Goal: Task Accomplishment & Management: Manage account settings

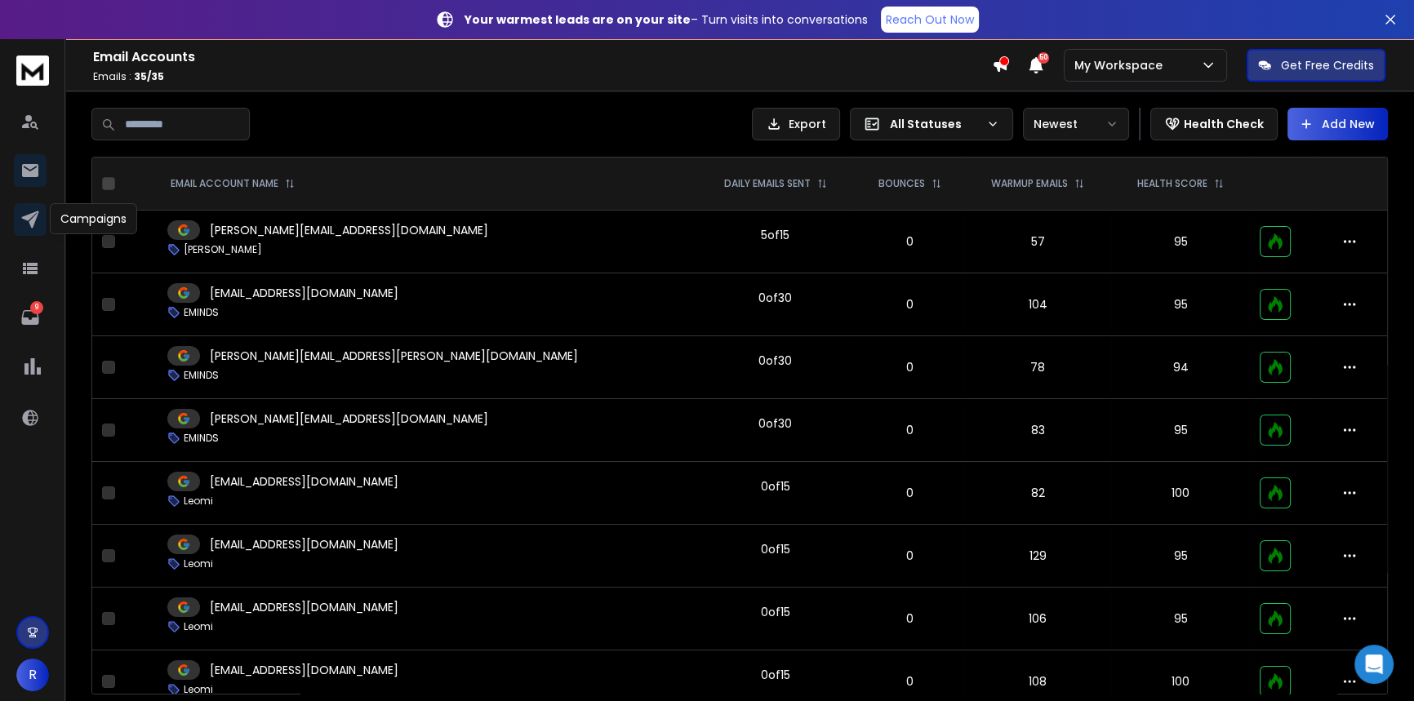
click at [33, 218] on icon at bounding box center [29, 219] width 17 height 17
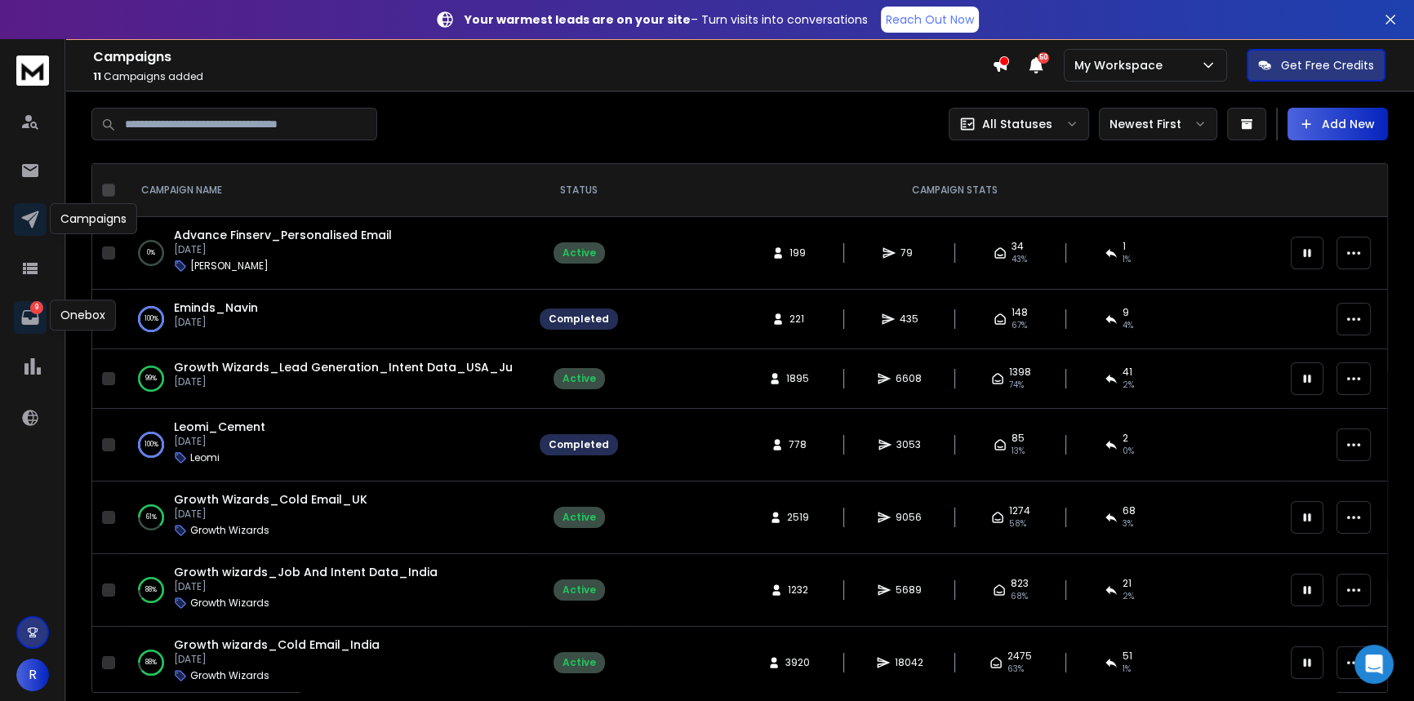
click at [22, 312] on icon at bounding box center [29, 317] width 17 height 15
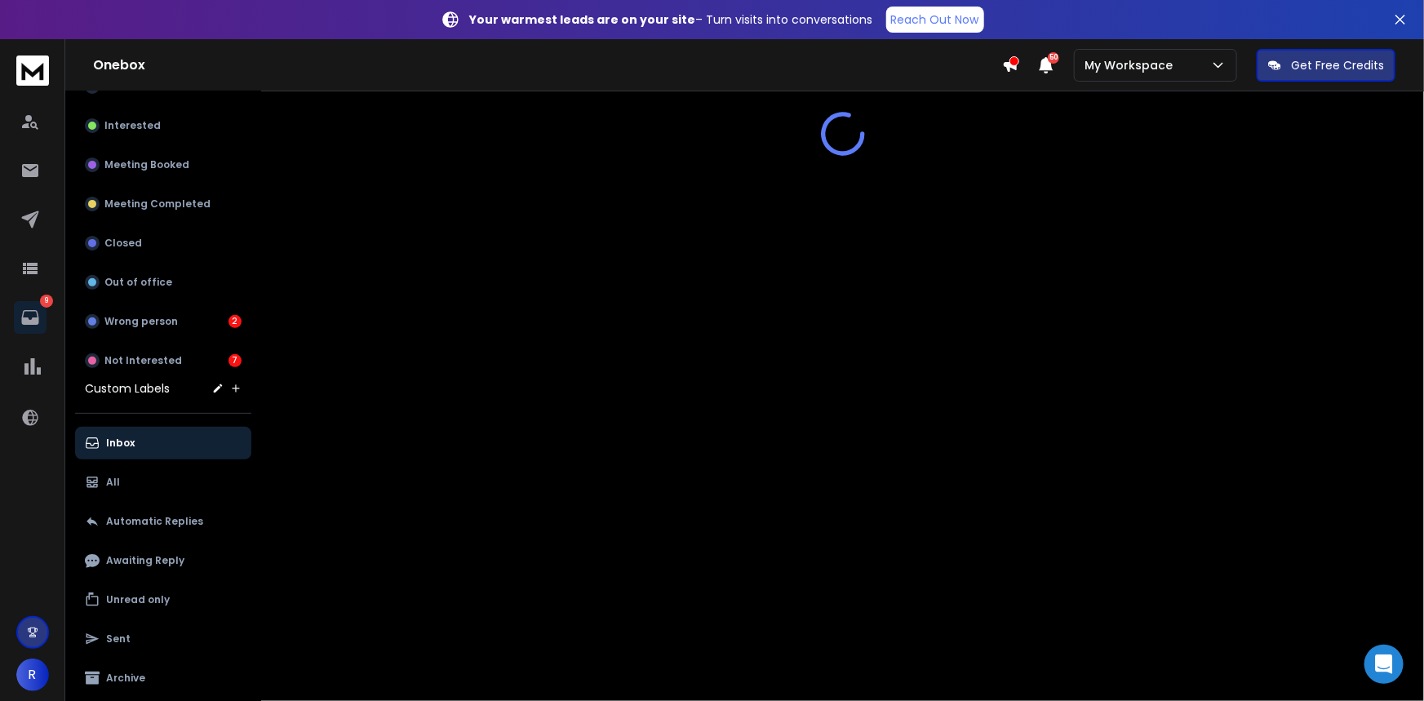
scroll to position [222, 0]
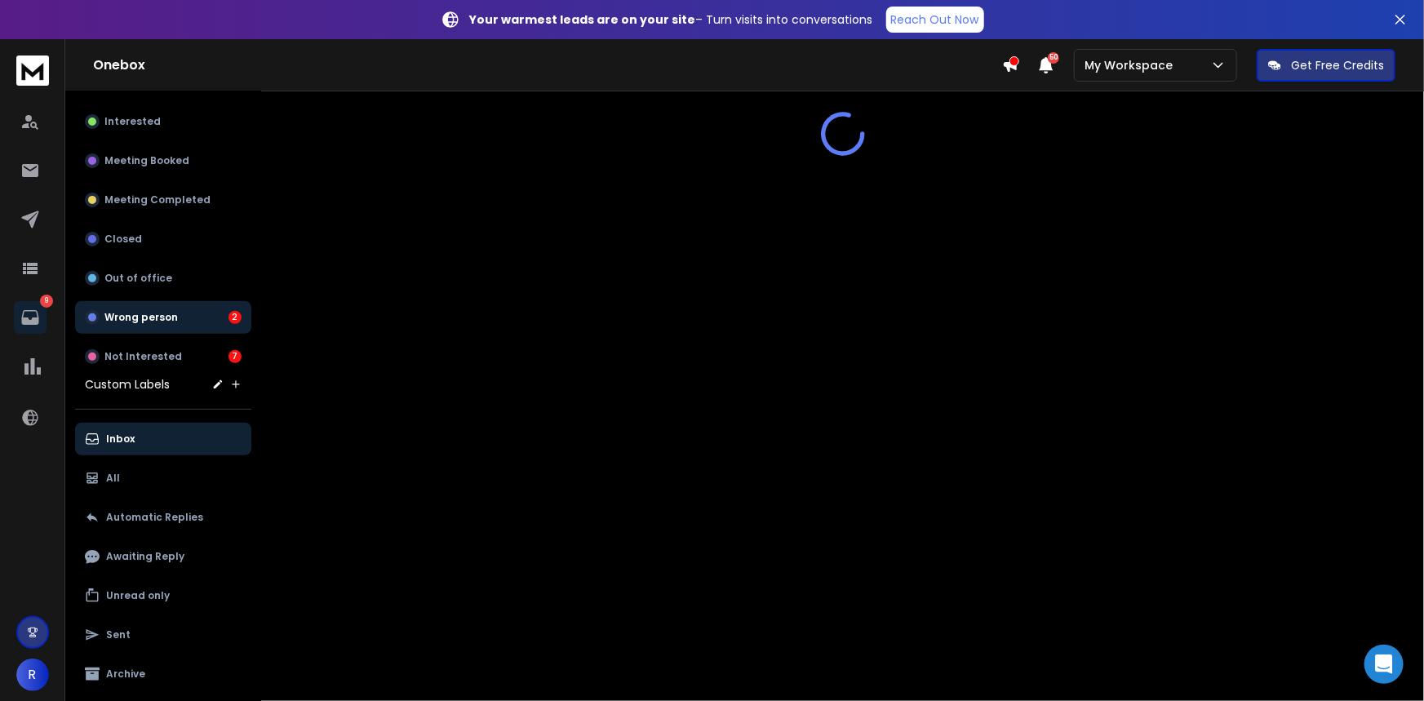
click at [179, 352] on button "Not Interested 7" at bounding box center [163, 356] width 176 height 33
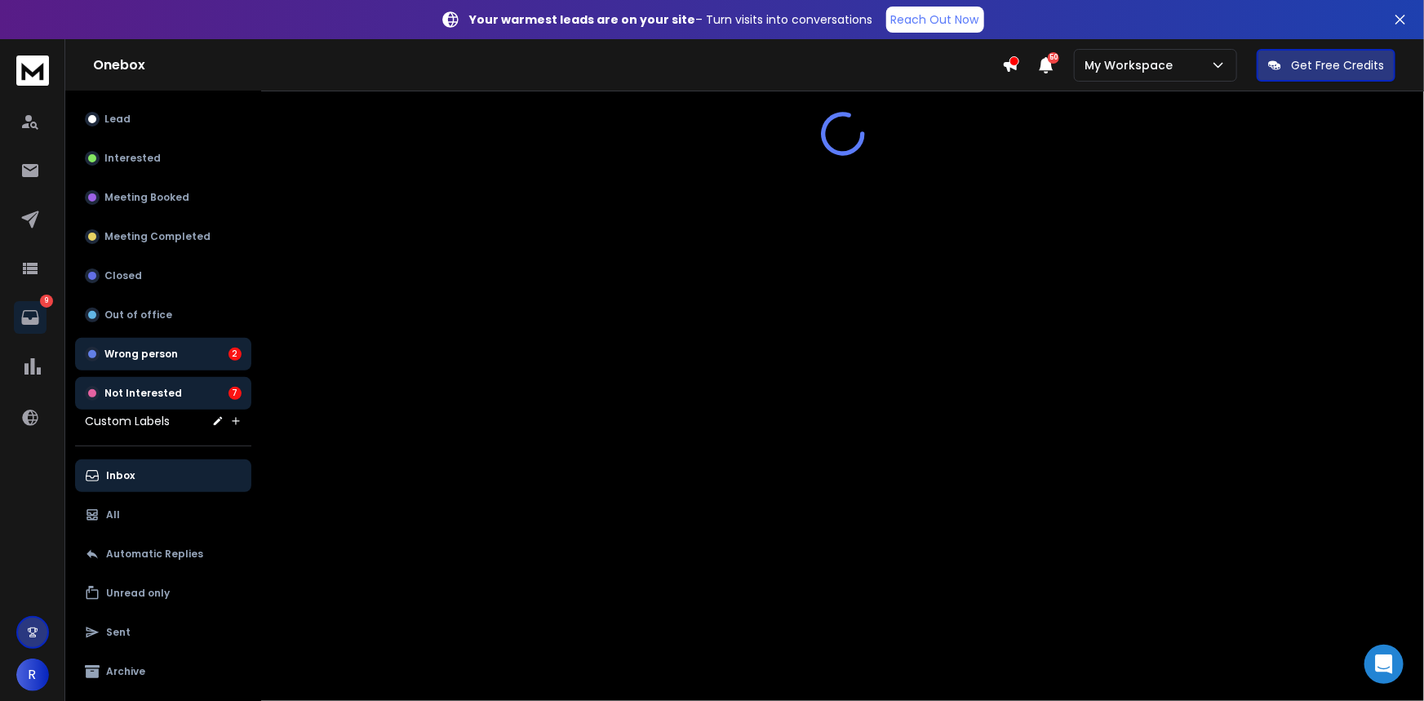
click at [179, 352] on button "Wrong person 2" at bounding box center [163, 354] width 176 height 33
click at [189, 380] on button "Not Interested 7" at bounding box center [163, 393] width 176 height 33
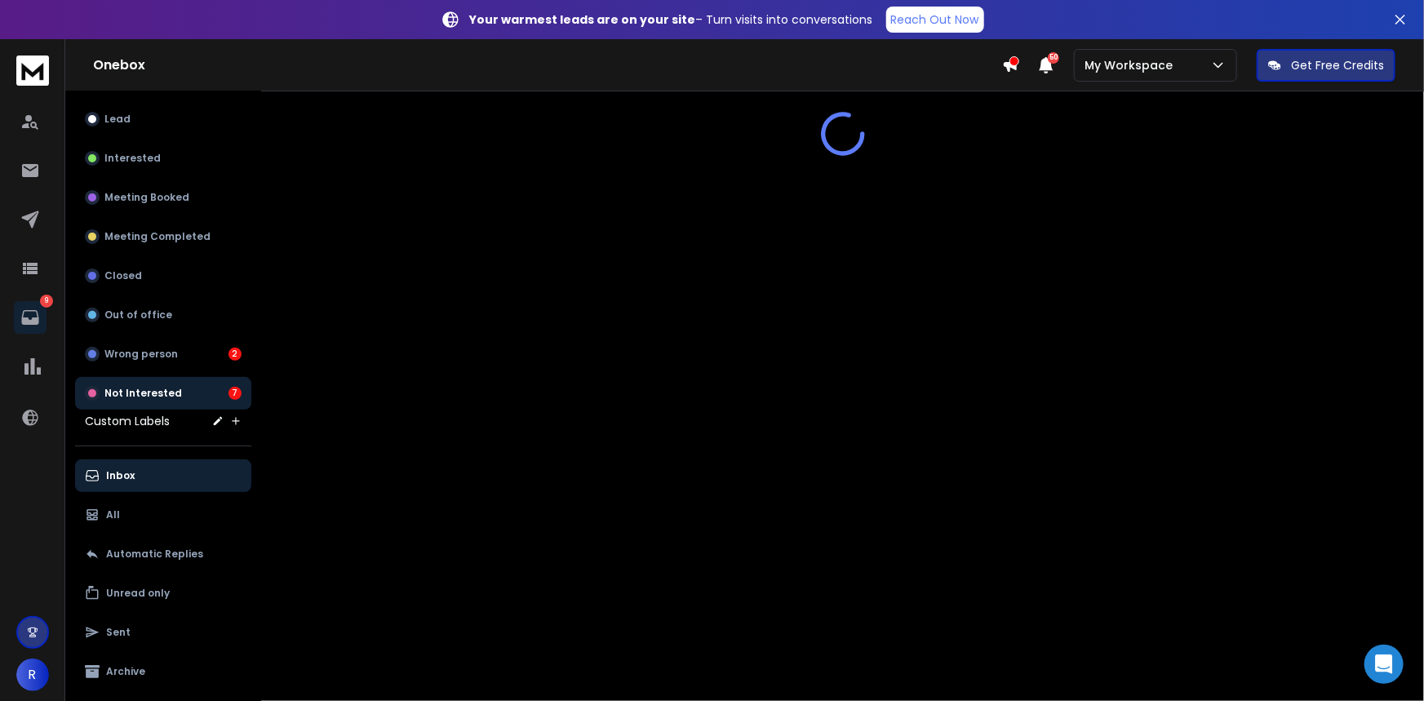
click at [222, 381] on button "Not Interested 7" at bounding box center [163, 393] width 176 height 33
click at [204, 380] on button "Not Interested 7" at bounding box center [163, 393] width 176 height 33
click at [189, 384] on button "Not Interested 7" at bounding box center [163, 393] width 176 height 33
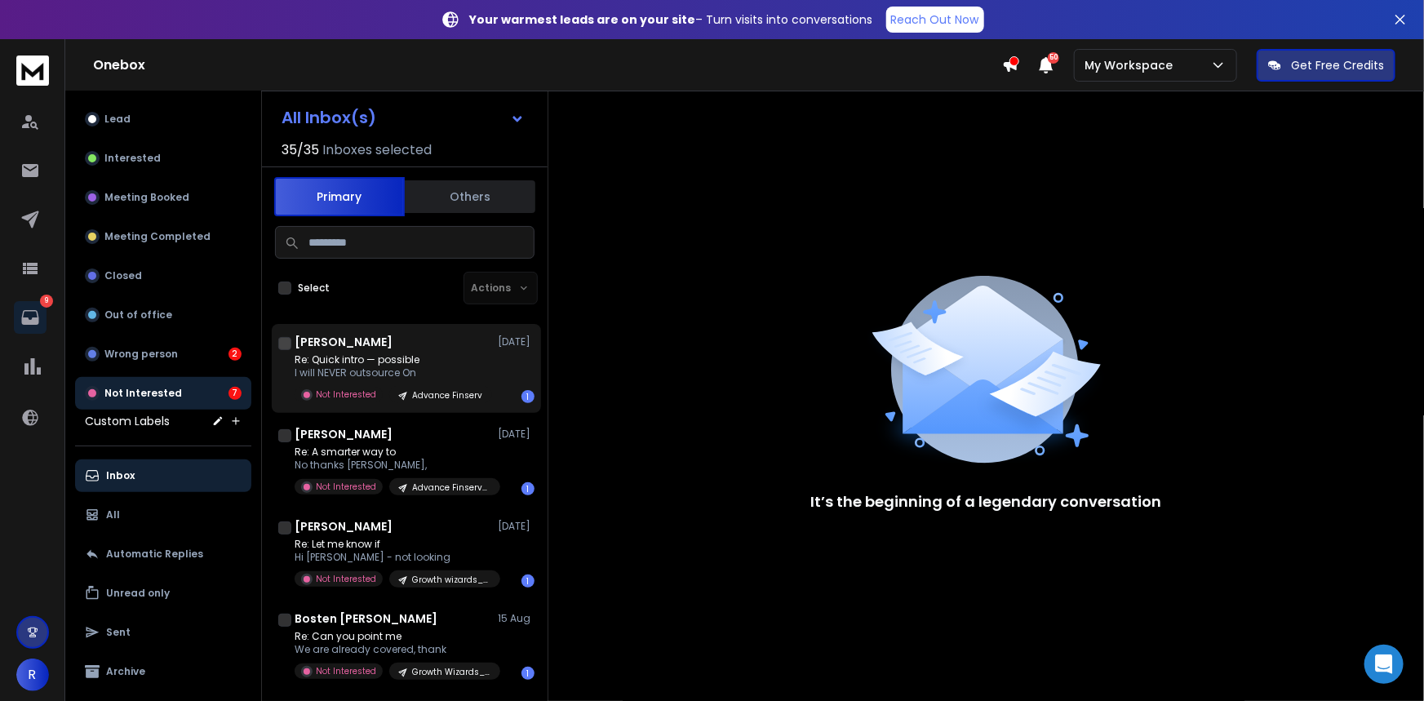
click at [408, 366] on p "I will NEVER outsource On" at bounding box center [393, 372] width 196 height 13
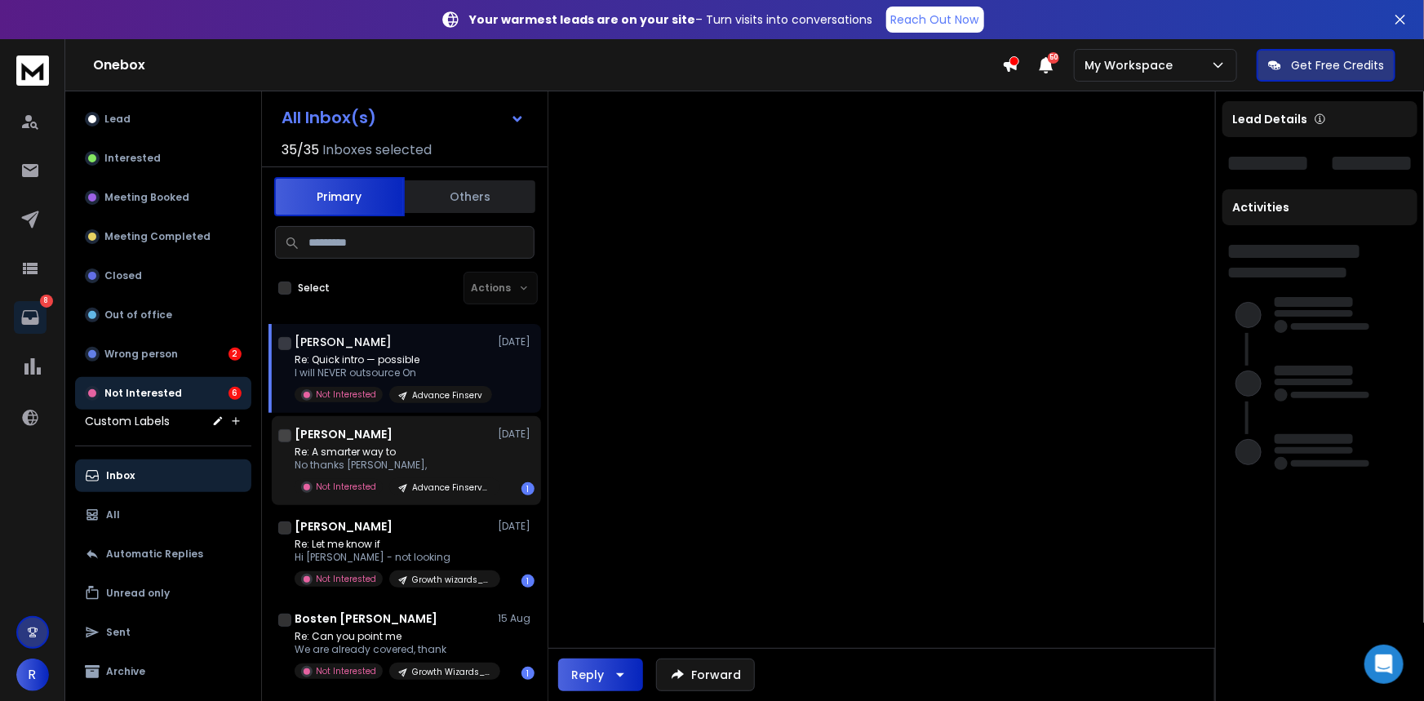
click at [454, 441] on div "[PERSON_NAME] [DATE]" at bounding box center [415, 434] width 240 height 16
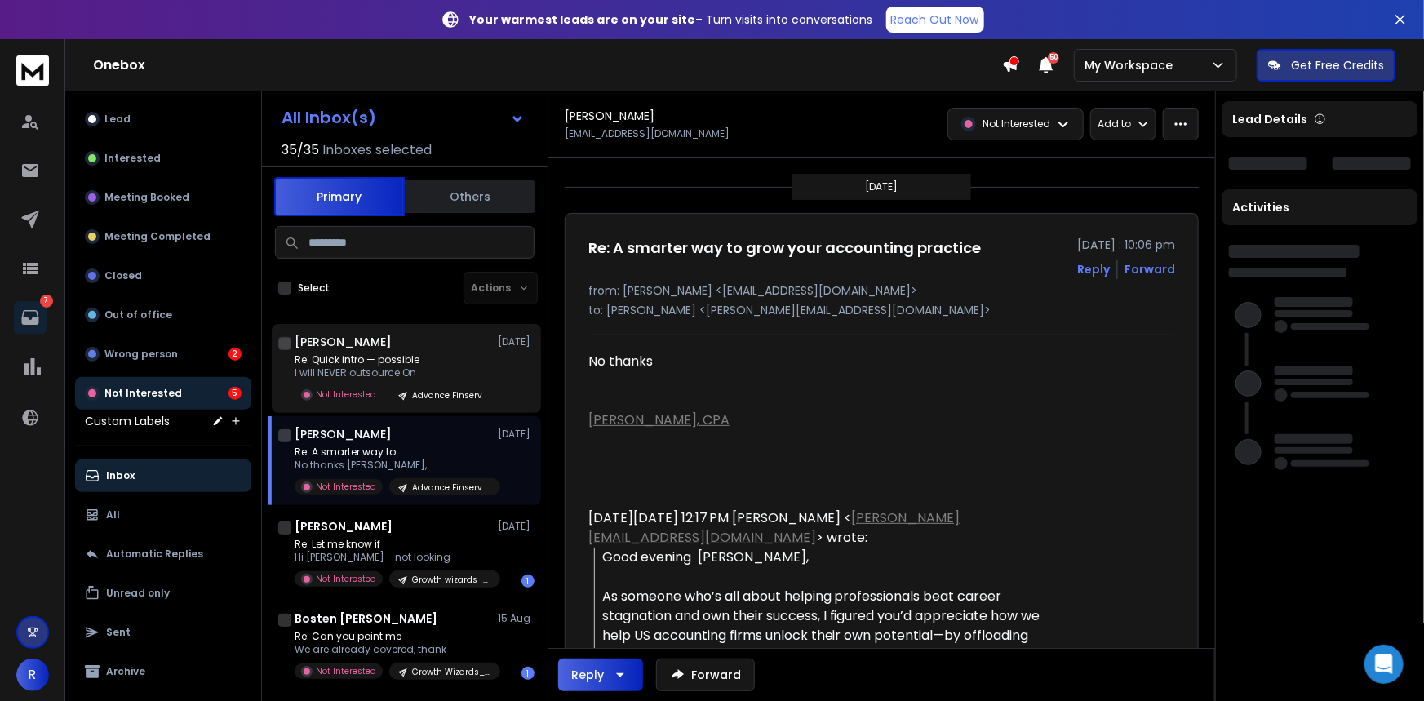
click at [458, 360] on p "Re: Quick intro — possible" at bounding box center [393, 359] width 196 height 13
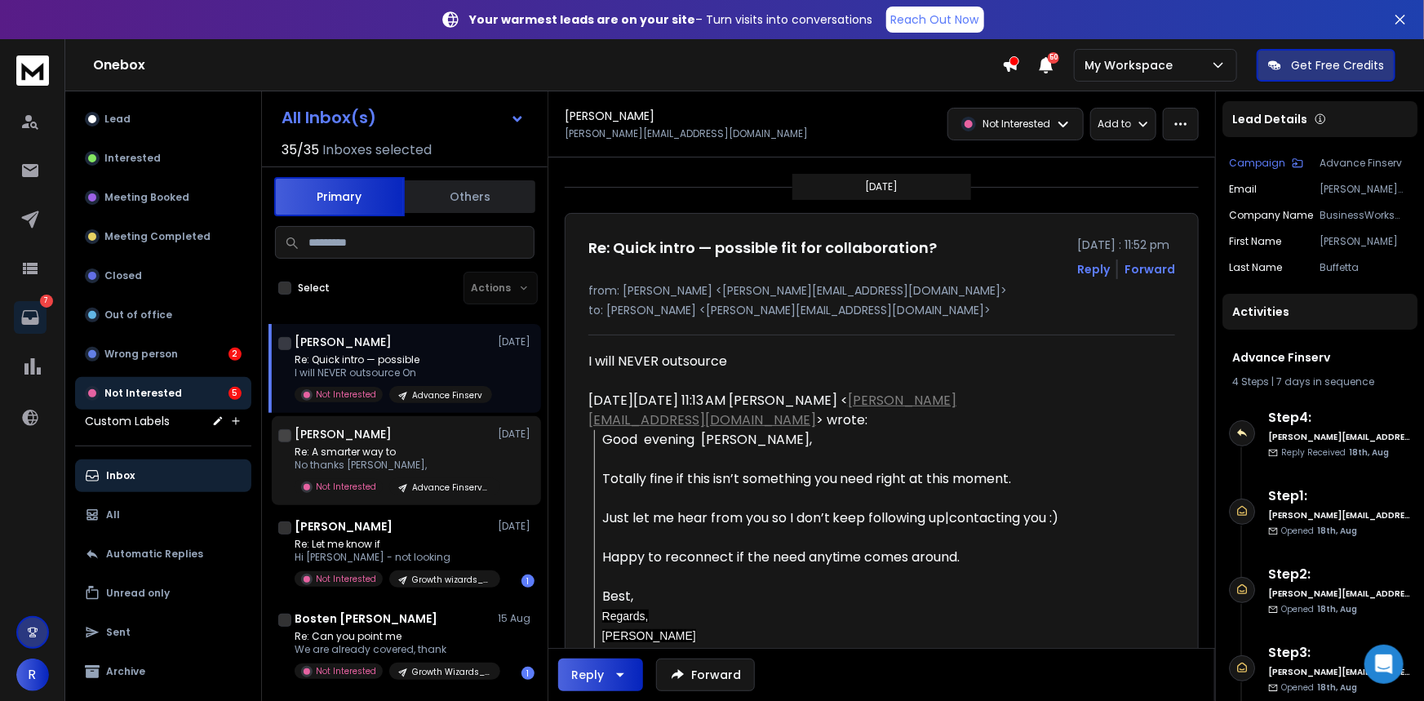
click at [440, 455] on p "Re: A smarter way to" at bounding box center [393, 452] width 196 height 13
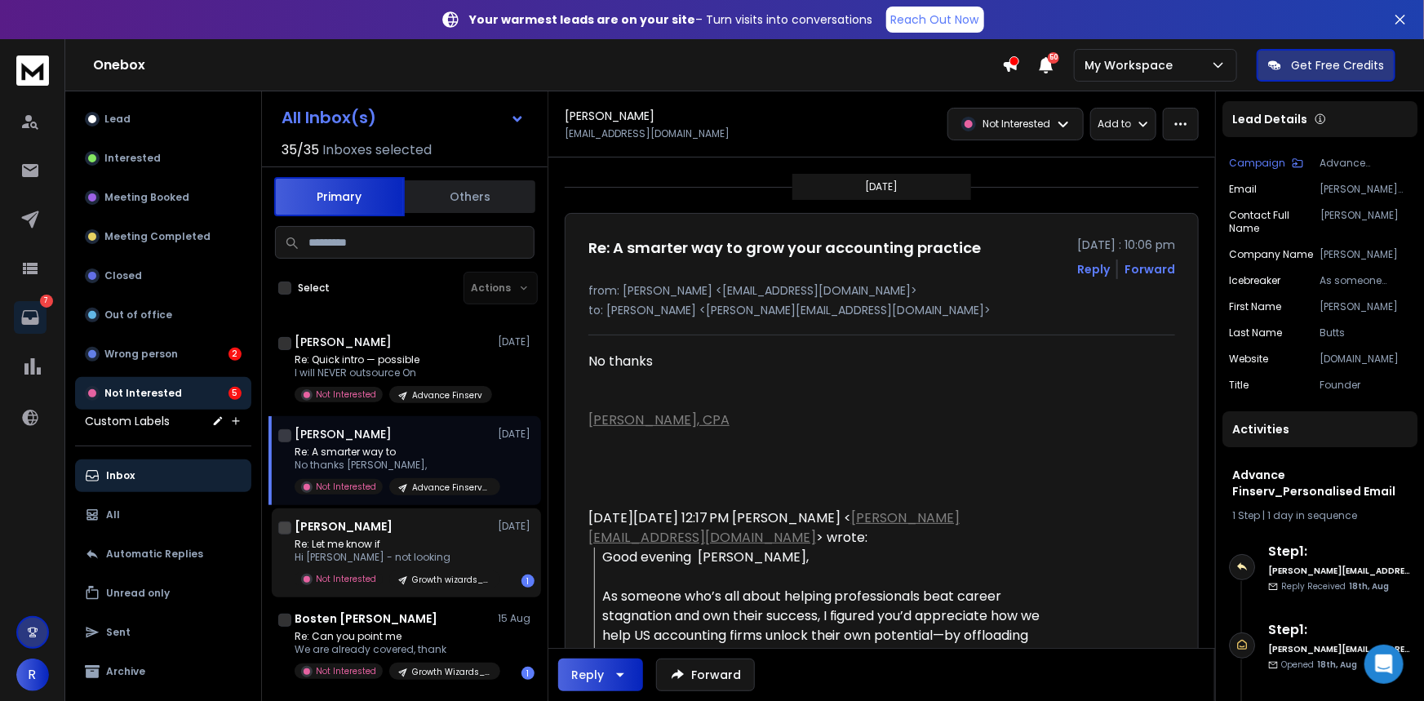
click at [445, 535] on div "[PERSON_NAME] [DATE] Re: Let me know if Hi [PERSON_NAME] - not looking Not Inte…" at bounding box center [415, 552] width 240 height 69
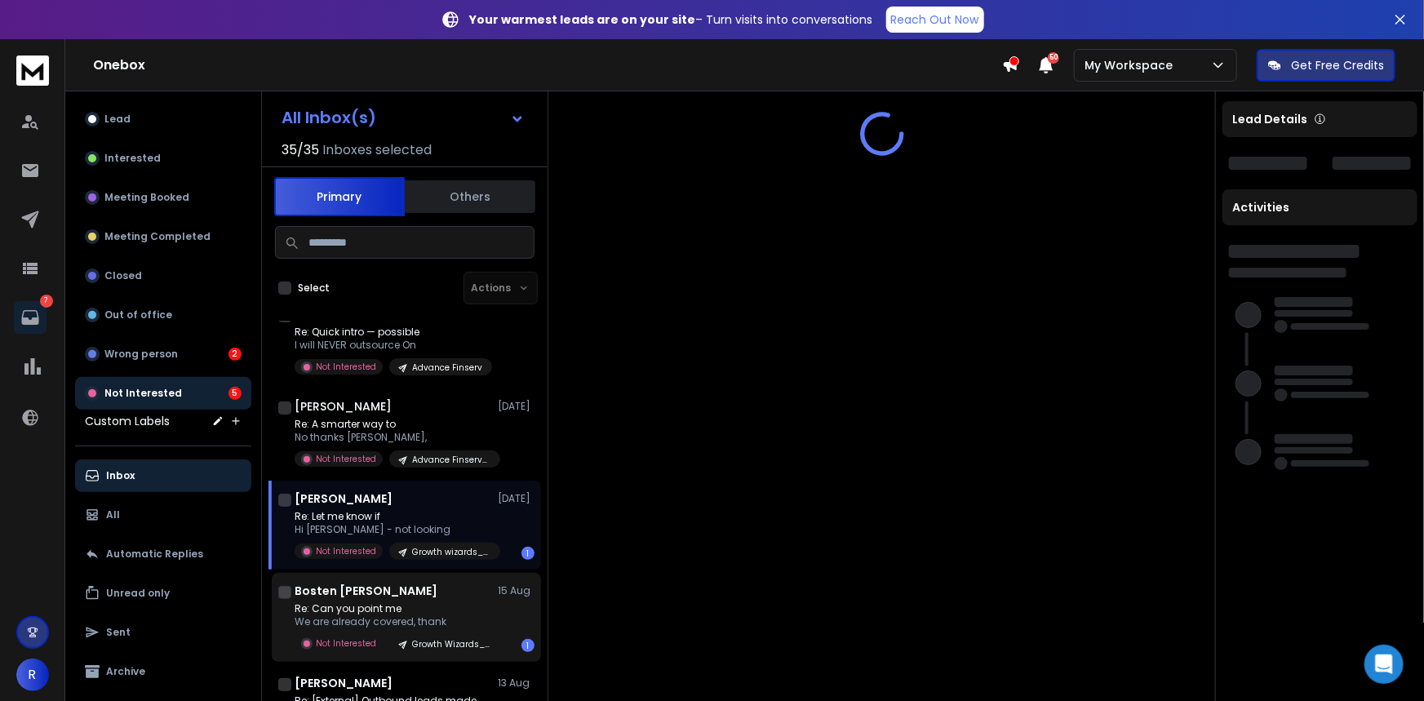
scroll to position [73, 0]
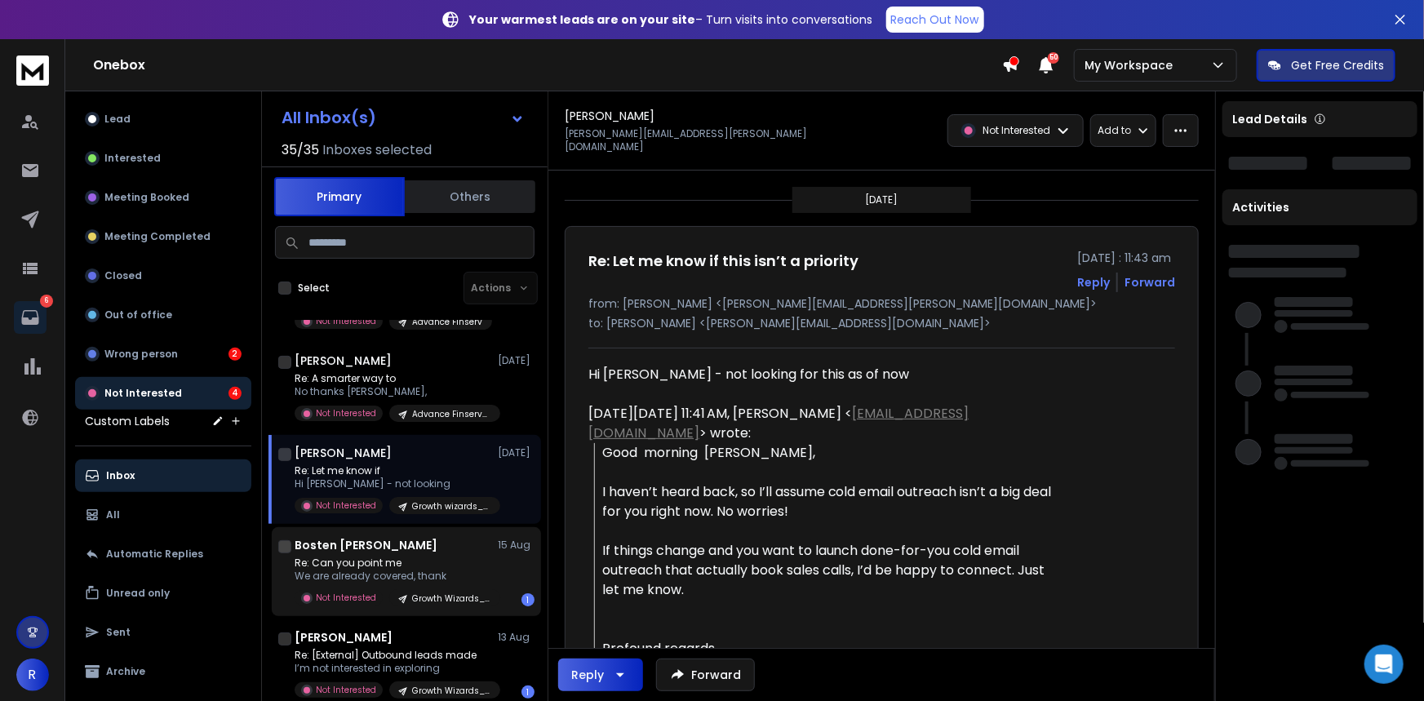
click at [451, 544] on div "Bosten [PERSON_NAME] [DATE]" at bounding box center [415, 545] width 240 height 16
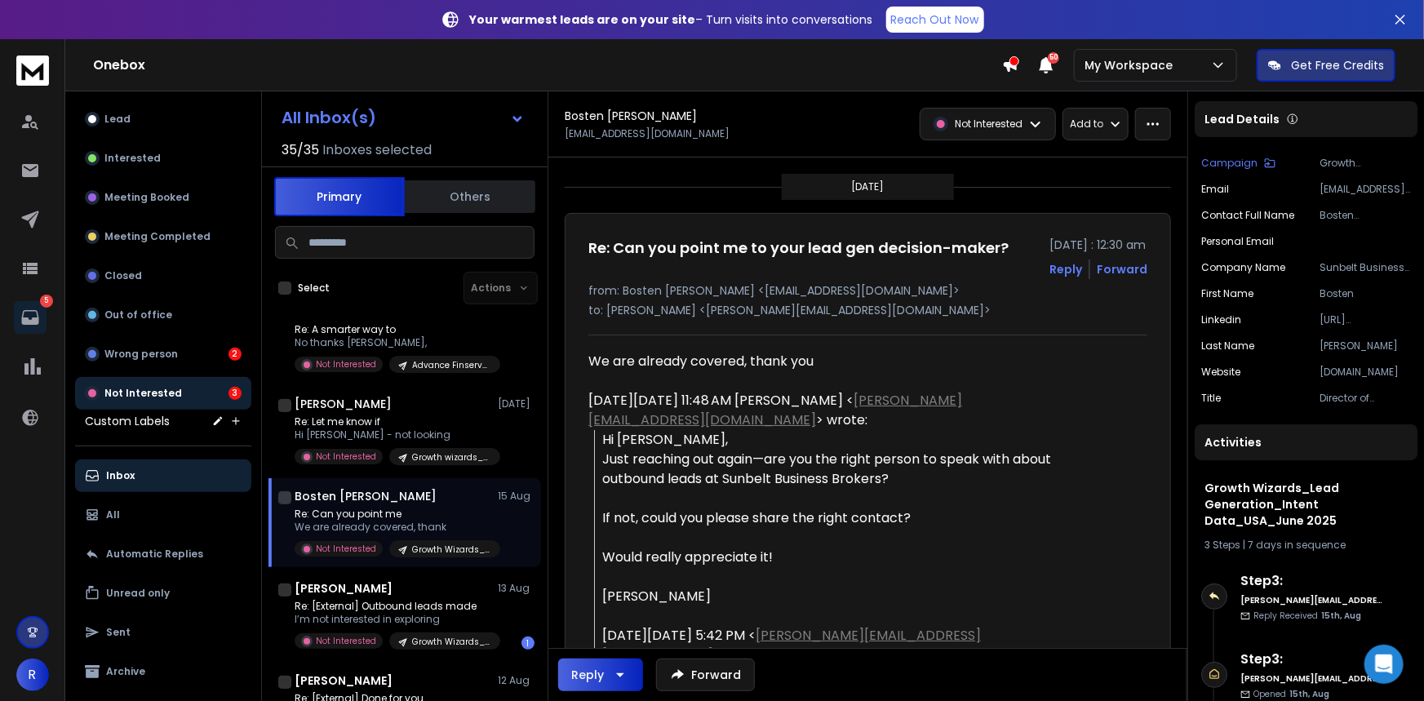
scroll to position [148, 0]
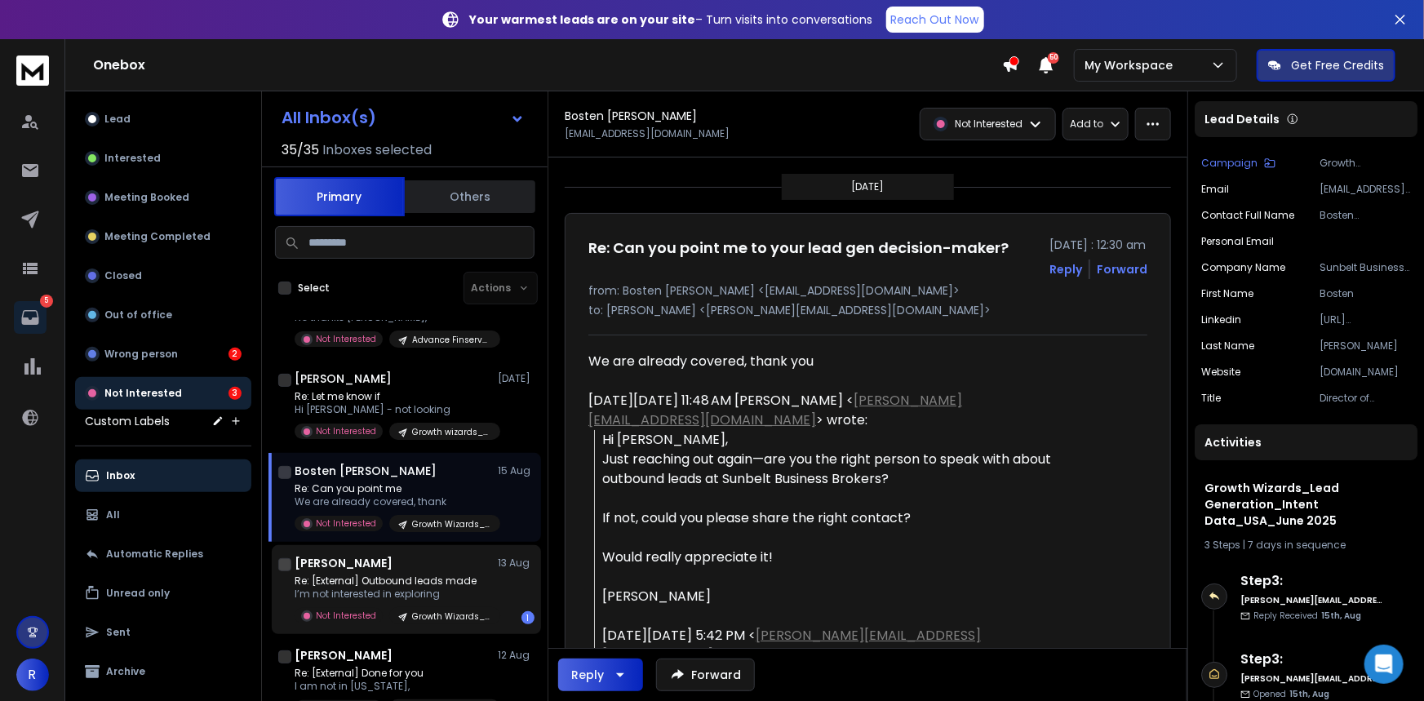
click at [457, 575] on p "Re: [External] Outbound leads made" at bounding box center [393, 581] width 196 height 13
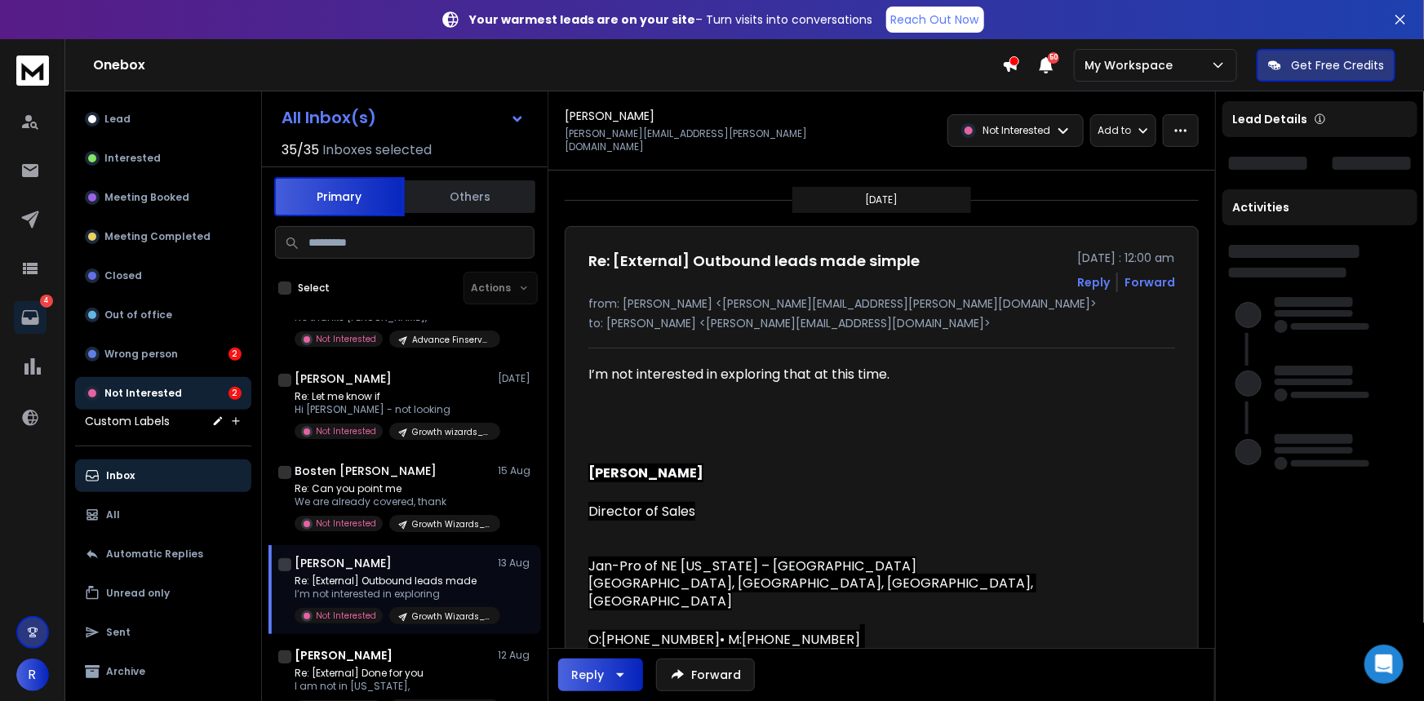
scroll to position [296, 0]
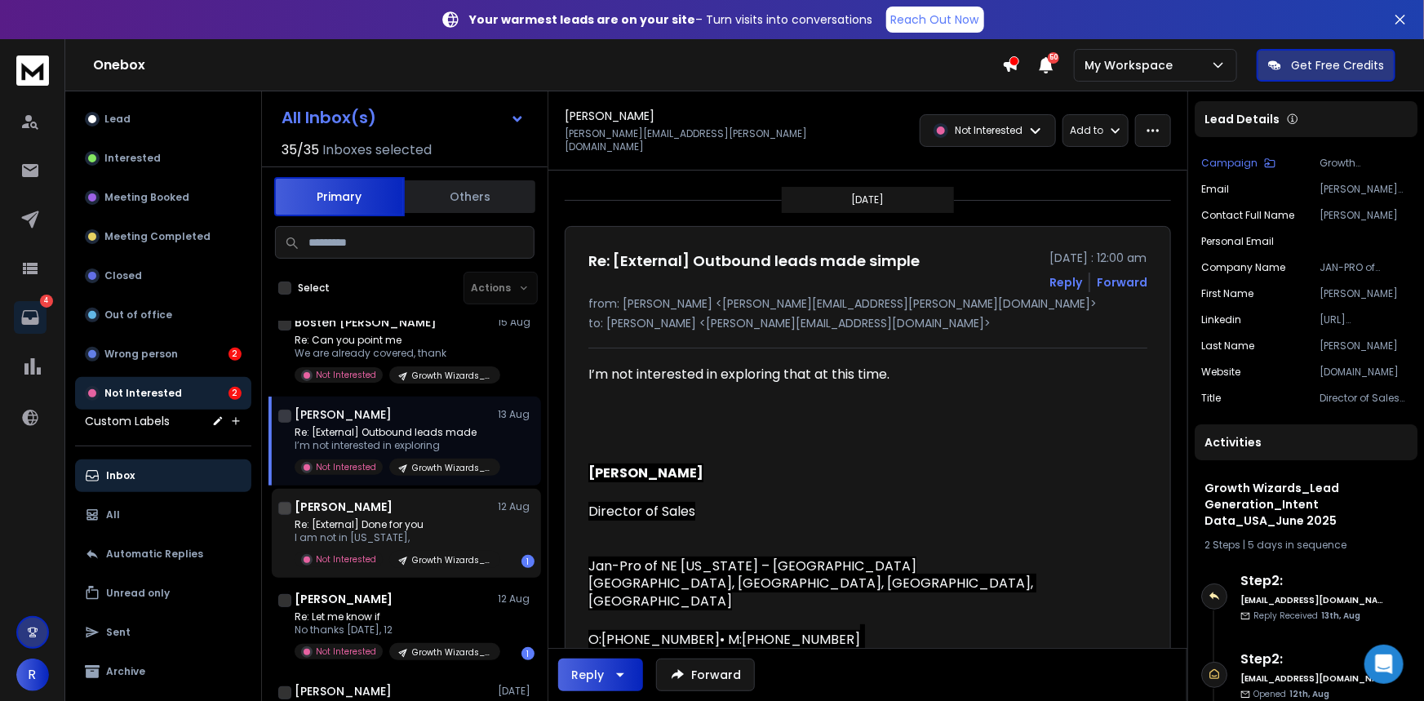
click at [467, 531] on p "I am not in [US_STATE]," at bounding box center [393, 537] width 196 height 13
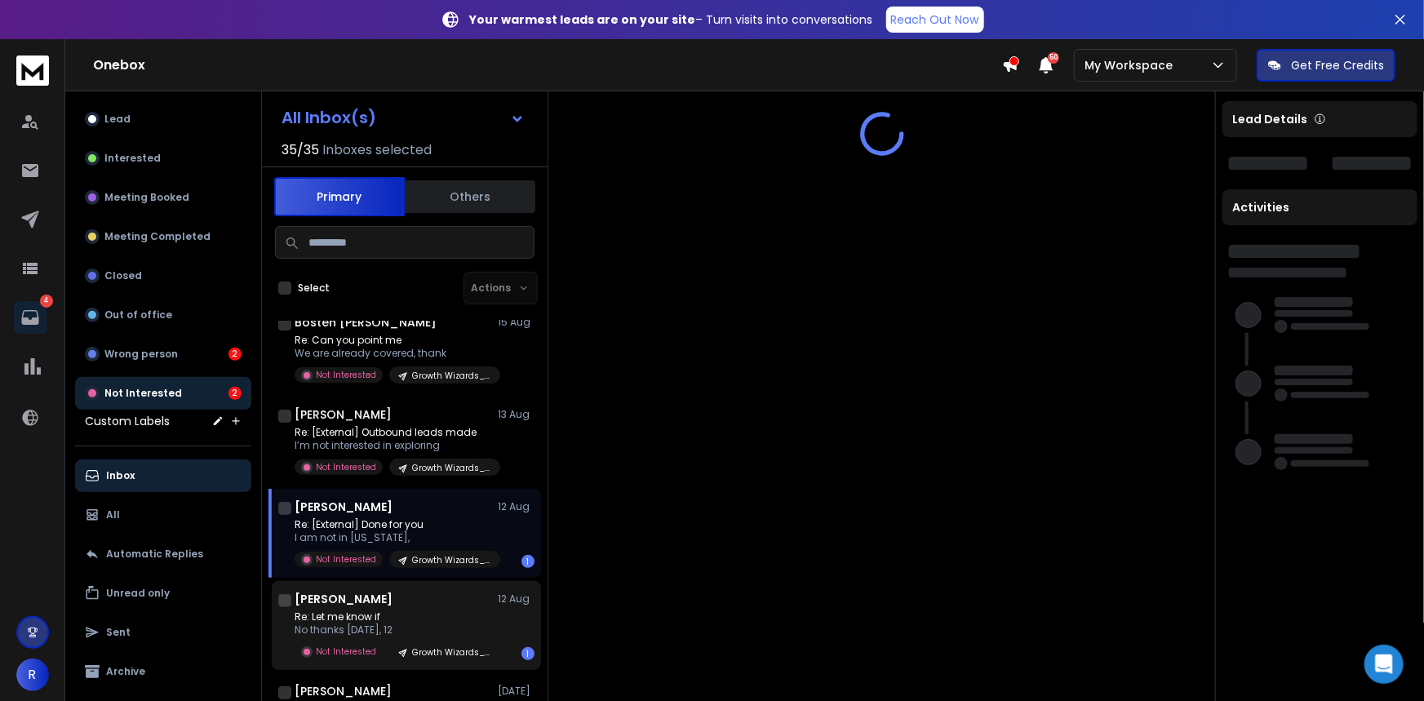
click at [454, 596] on div "[PERSON_NAME] [DATE]" at bounding box center [415, 599] width 240 height 16
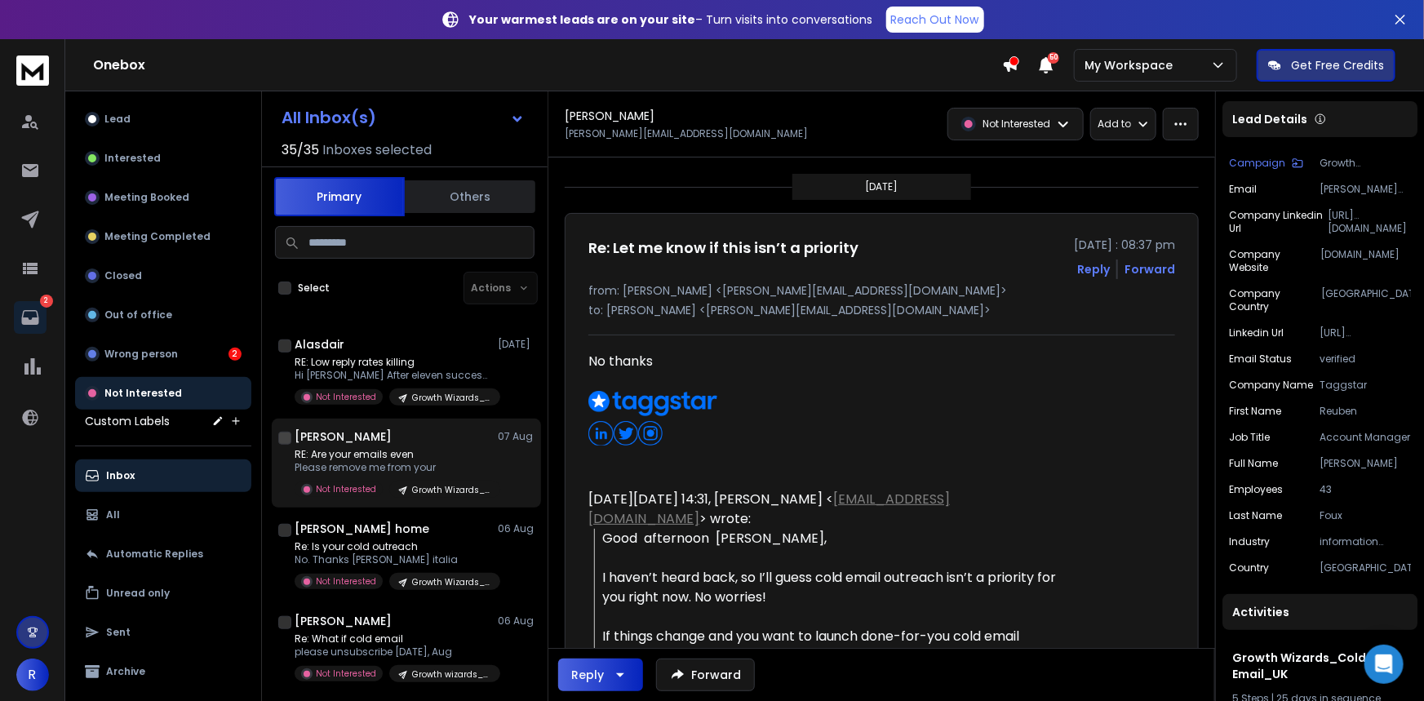
scroll to position [742, 0]
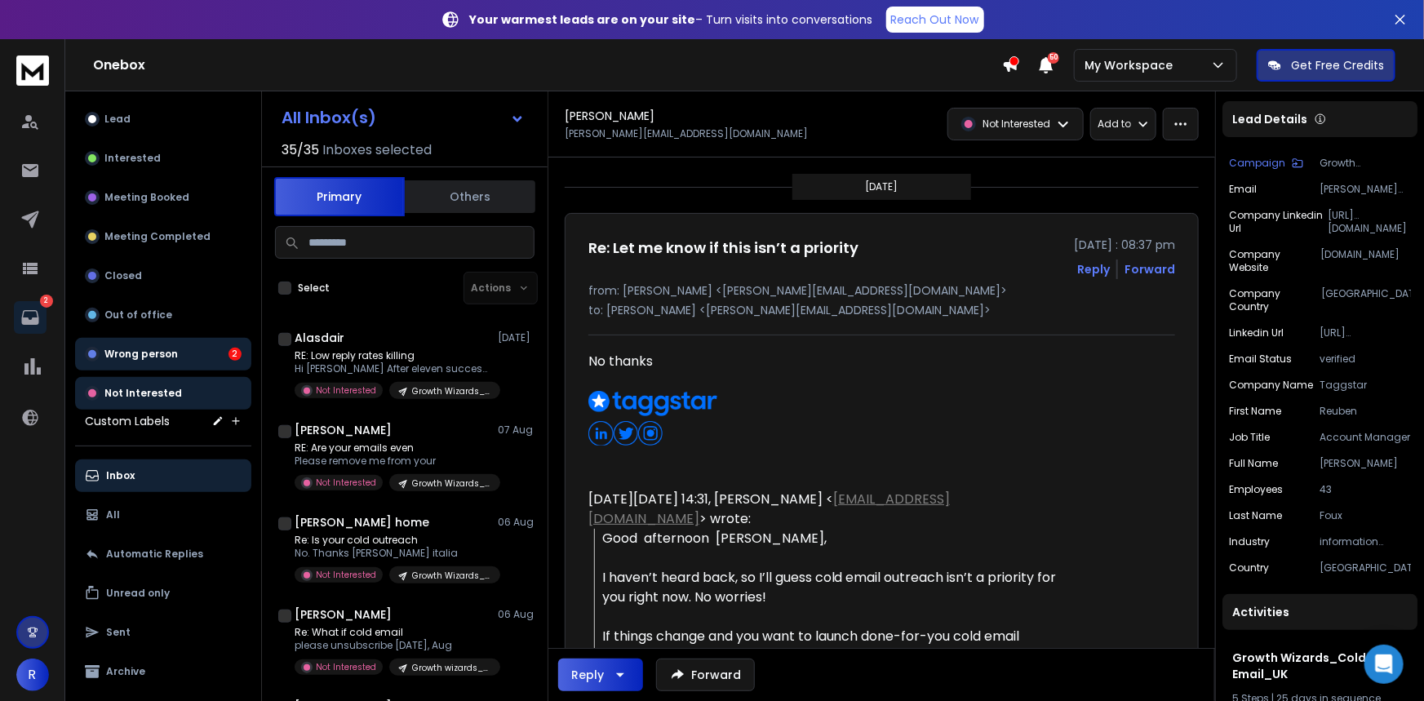
click at [141, 348] on p "Wrong person" at bounding box center [140, 354] width 73 height 13
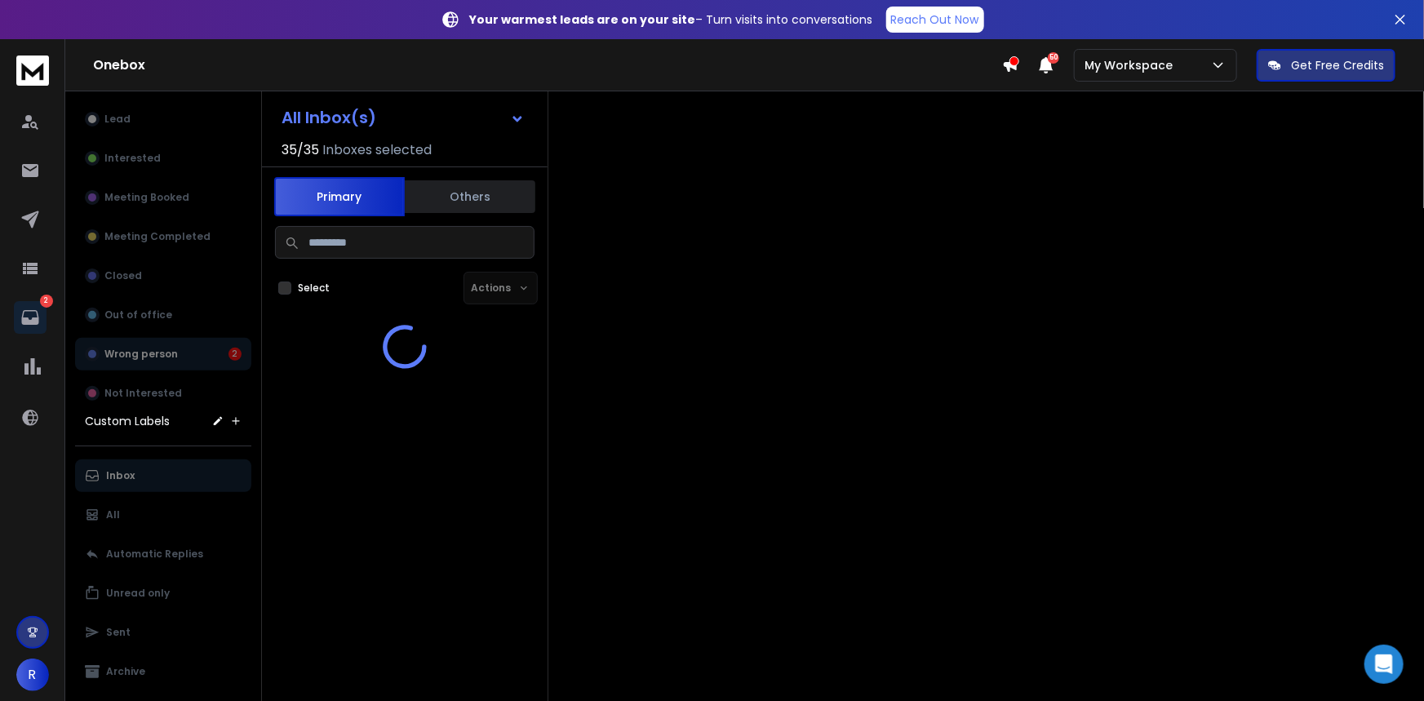
scroll to position [0, 0]
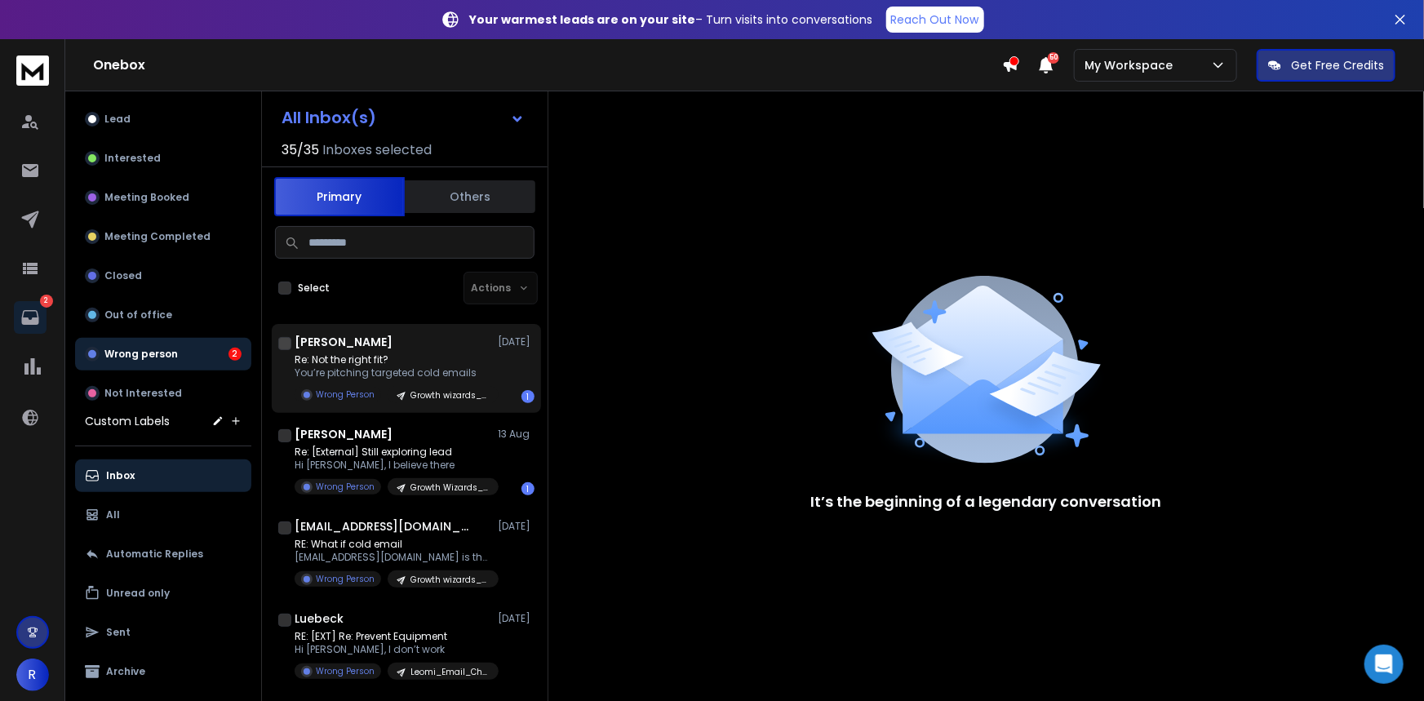
click at [365, 349] on h1 "[PERSON_NAME]" at bounding box center [344, 342] width 98 height 16
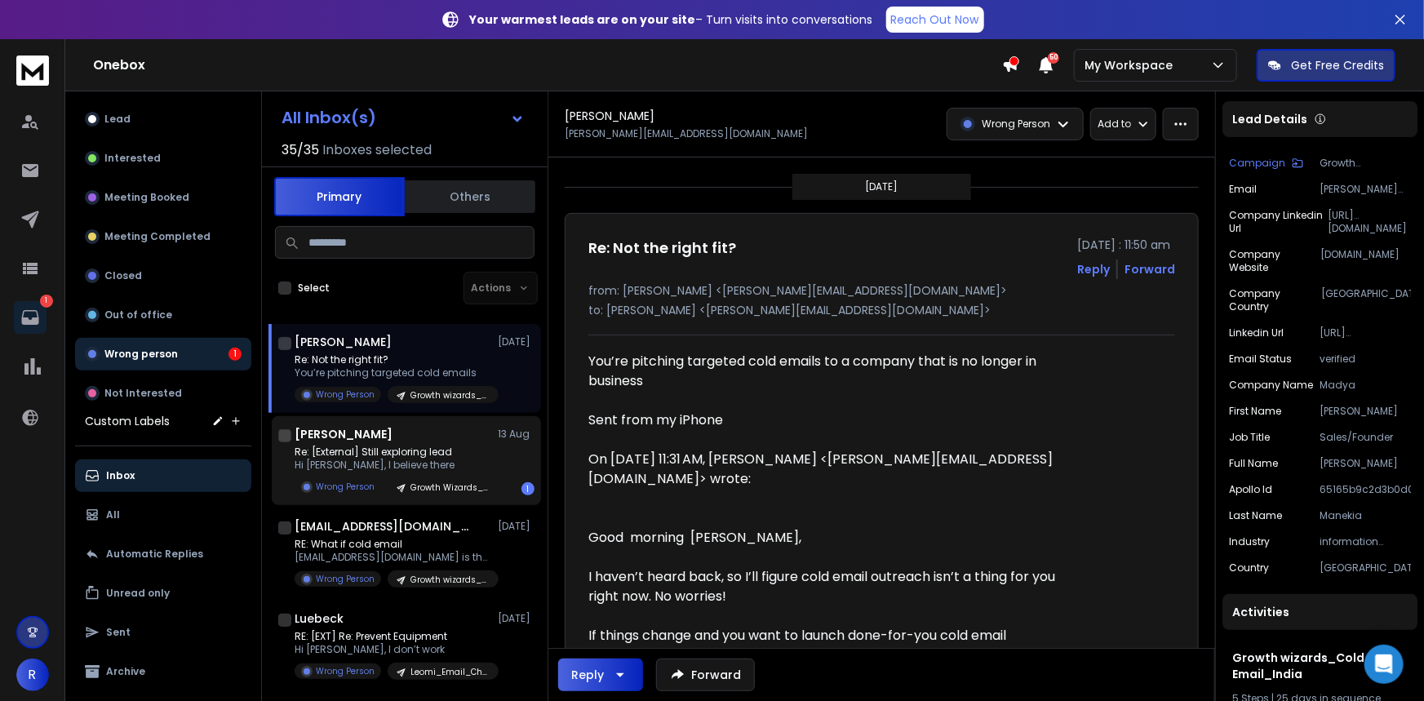
click at [424, 442] on div "[PERSON_NAME] [DATE] Re: [External] Still exploring lead Hi [PERSON_NAME], I be…" at bounding box center [415, 460] width 240 height 69
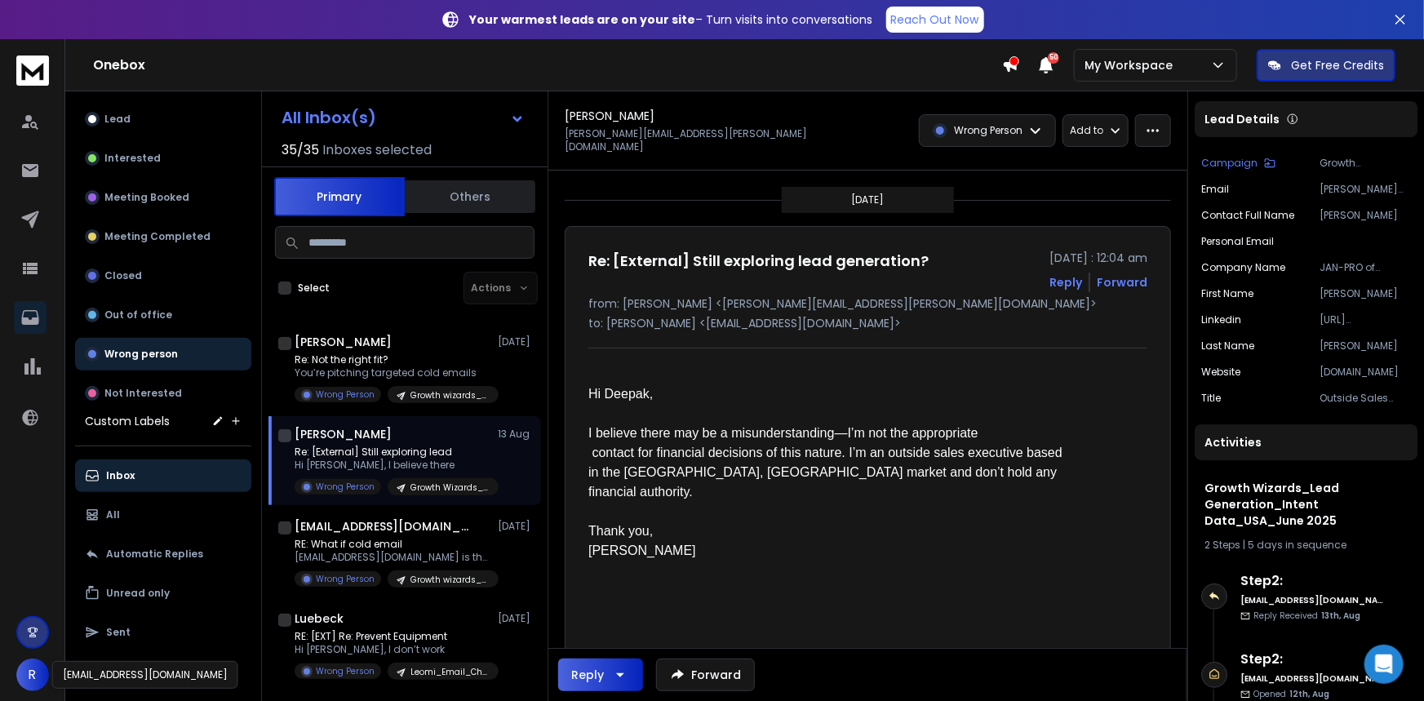
click at [30, 671] on span "R" at bounding box center [32, 675] width 33 height 33
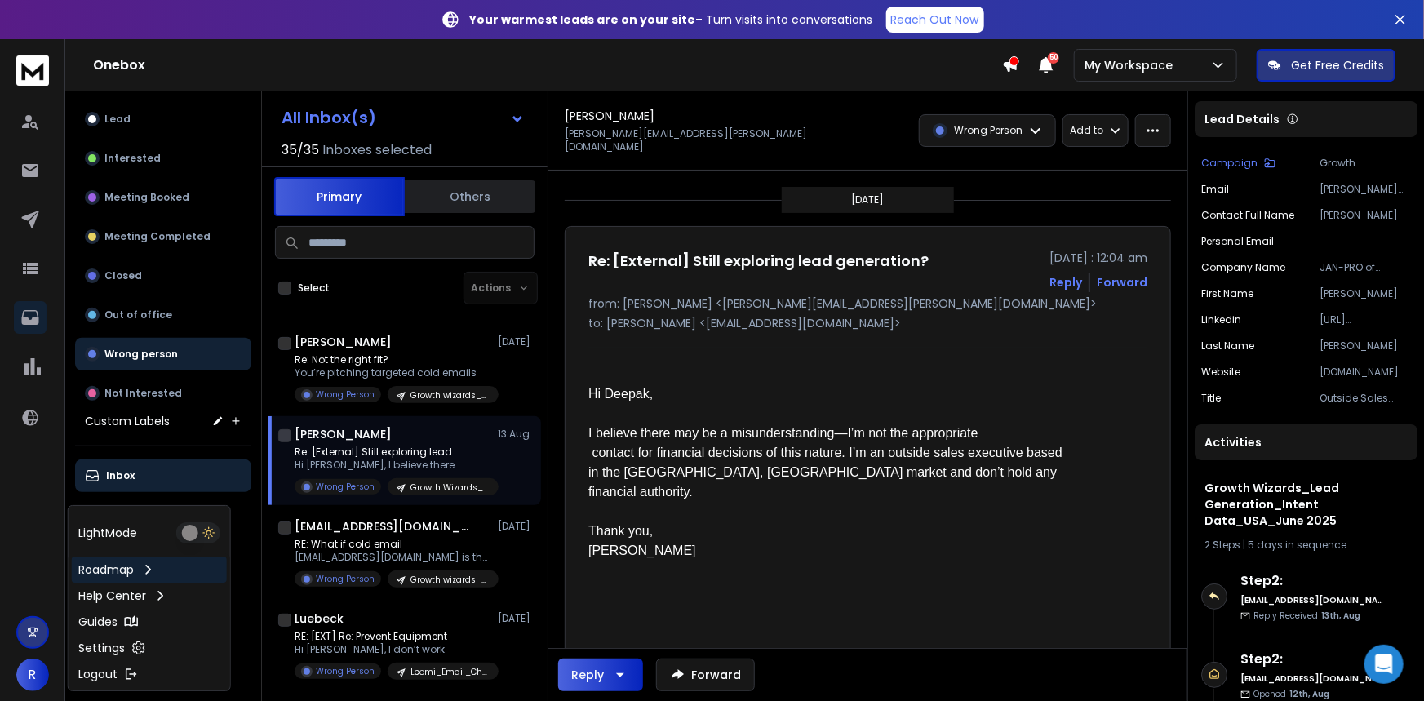
click at [39, 669] on span "R" at bounding box center [32, 675] width 33 height 33
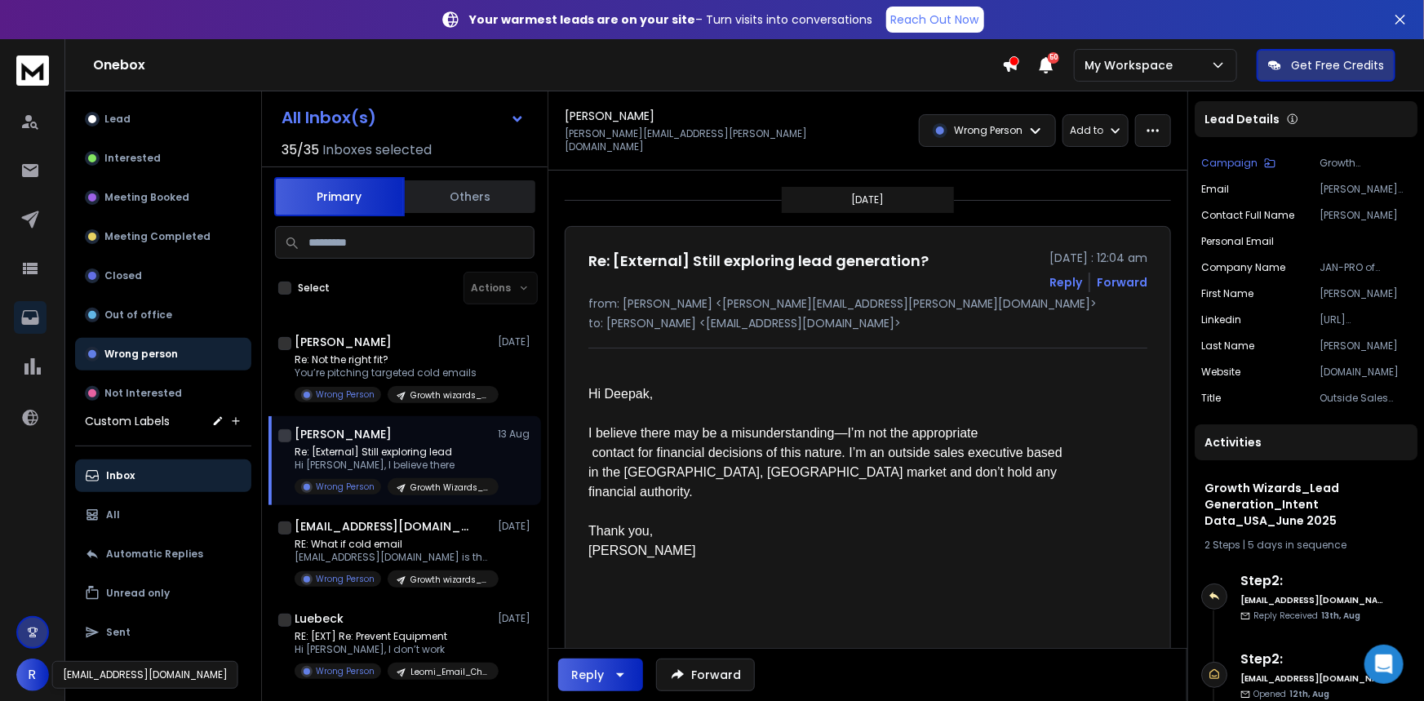
click at [39, 669] on span "R" at bounding box center [32, 675] width 33 height 33
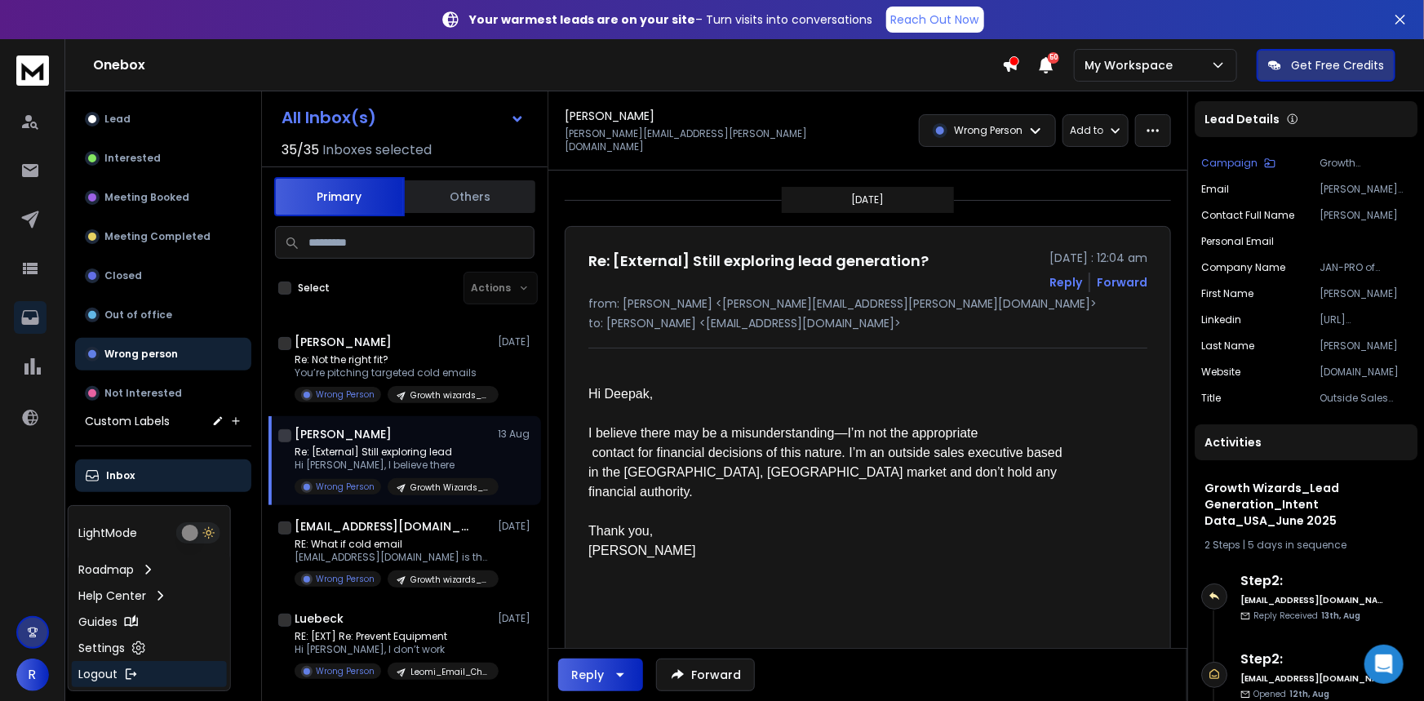
click at [113, 670] on p "Logout" at bounding box center [97, 674] width 39 height 16
